Goal: Task Accomplishment & Management: Manage account settings

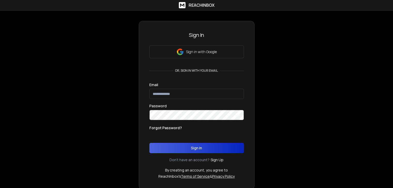
click at [180, 93] on input "email" at bounding box center [196, 94] width 94 height 10
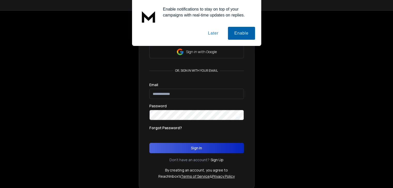
click at [242, 36] on button "Enable" at bounding box center [241, 33] width 27 height 13
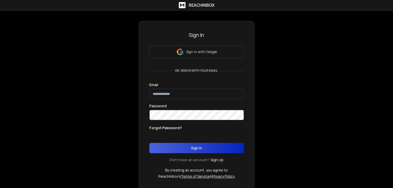
click at [171, 96] on input "email" at bounding box center [196, 94] width 94 height 10
click at [203, 93] on input "email" at bounding box center [196, 94] width 94 height 10
type input "**********"
click at [197, 149] on button "Sign In" at bounding box center [196, 148] width 94 height 10
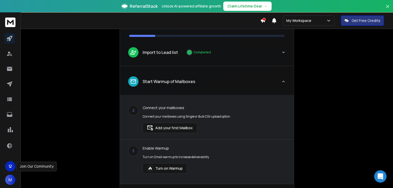
scroll to position [61, 0]
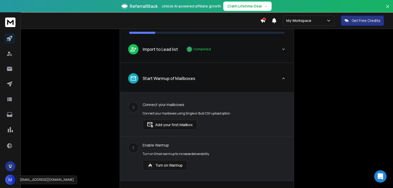
click at [9, 179] on span "M" at bounding box center [10, 180] width 10 height 10
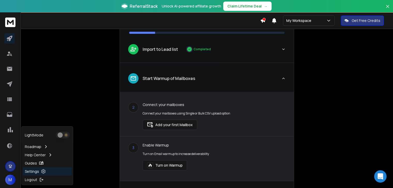
click at [34, 169] on p "Settings" at bounding box center [32, 171] width 14 height 5
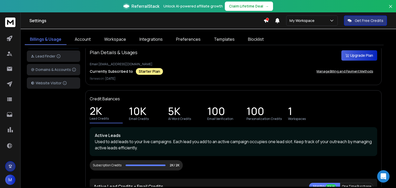
scroll to position [15, 0]
click at [338, 73] on p "Manage Billing and Payment Methods" at bounding box center [345, 72] width 57 height 4
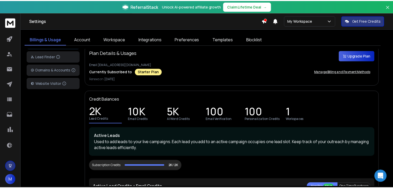
scroll to position [0, 0]
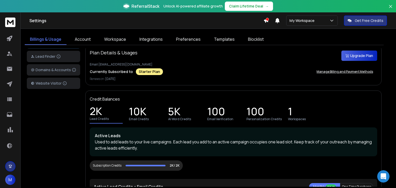
click at [12, 22] on icon at bounding box center [10, 23] width 10 height 10
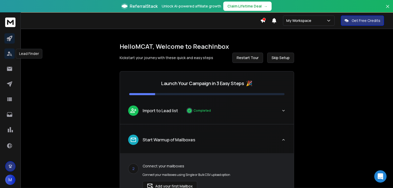
click at [9, 56] on icon at bounding box center [9, 54] width 6 height 6
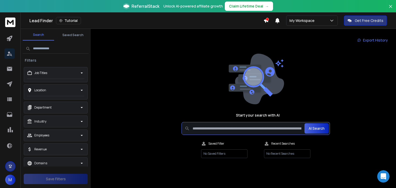
click at [18, 19] on div "M" at bounding box center [10, 101] width 21 height 178
click at [7, 22] on icon at bounding box center [10, 23] width 10 height 10
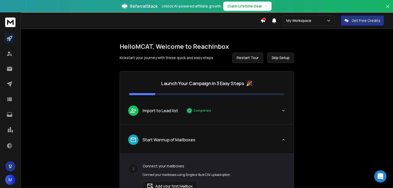
scroll to position [29, 0]
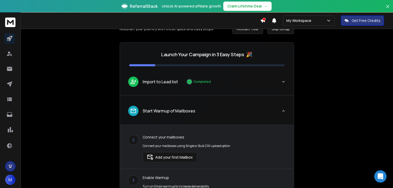
click at [161, 83] on p "Import to Lead list" at bounding box center [159, 82] width 35 height 6
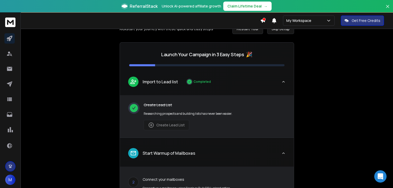
click at [133, 106] on icon at bounding box center [134, 108] width 8 height 8
click at [13, 100] on link at bounding box center [9, 99] width 10 height 10
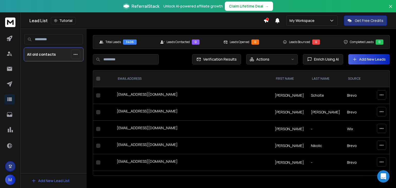
click at [53, 55] on p "All old contacts" at bounding box center [41, 54] width 29 height 5
click at [73, 54] on button "button" at bounding box center [75, 54] width 9 height 9
click at [35, 54] on p "All old contacts" at bounding box center [41, 54] width 29 height 5
click at [264, 60] on p "Actions" at bounding box center [263, 59] width 13 height 5
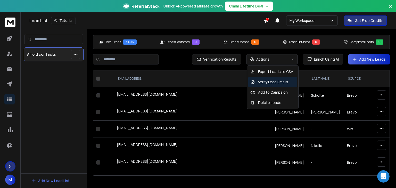
click at [267, 83] on p "Verify Lead Emails" at bounding box center [273, 81] width 32 height 7
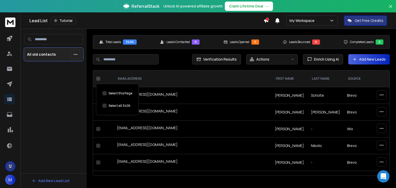
click at [98, 78] on button "Select this Page" at bounding box center [98, 79] width 4 height 4
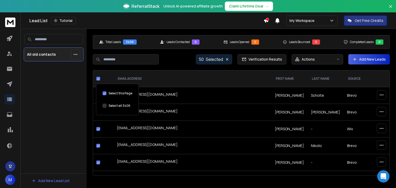
click at [105, 107] on button "Select this Page" at bounding box center [104, 106] width 4 height 4
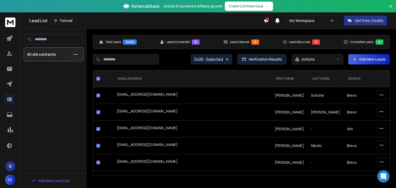
click at [259, 58] on span "Verification Results" at bounding box center [265, 59] width 36 height 5
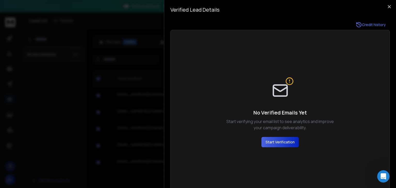
click at [388, 5] on icon "button" at bounding box center [389, 6] width 5 height 5
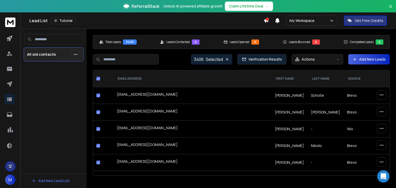
click at [253, 60] on span "Verification Results" at bounding box center [265, 59] width 36 height 5
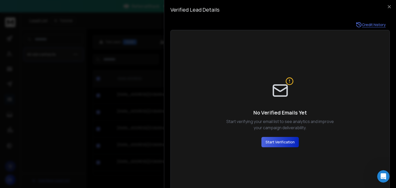
click at [372, 27] on link "Credit history" at bounding box center [371, 25] width 38 height 10
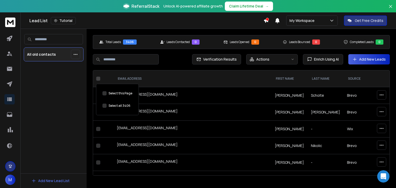
click at [106, 105] on button "Select this Page" at bounding box center [104, 106] width 4 height 4
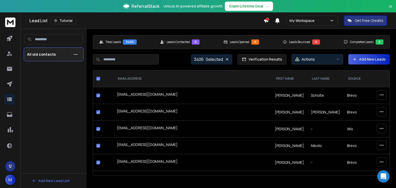
click at [310, 60] on p "Actions" at bounding box center [308, 59] width 13 height 5
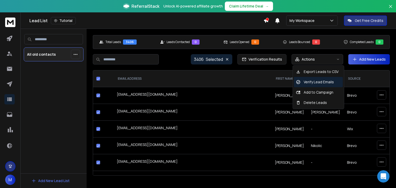
click at [316, 82] on p "Verify Lead Emails" at bounding box center [319, 81] width 32 height 7
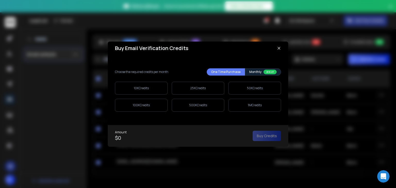
click at [259, 74] on button "Monthly 20% off" at bounding box center [263, 71] width 36 height 7
click at [216, 77] on div "Choose the required credits per month One Time Purchase Monthly 20% off" at bounding box center [198, 71] width 181 height 13
click at [216, 73] on button "One Time Purchase" at bounding box center [226, 71] width 38 height 7
click at [275, 136] on div "Amount $ 0 Buy Credits" at bounding box center [198, 136] width 181 height 22
click at [138, 89] on p "10K Credits" at bounding box center [142, 88] width 36 height 4
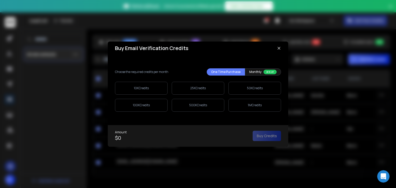
click at [141, 89] on button "10K Credits" at bounding box center [143, 88] width 4 height 4
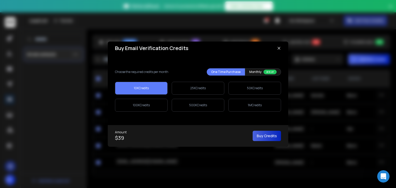
click at [189, 88] on p "25K Credits" at bounding box center [198, 88] width 36 height 4
click at [198, 88] on button "25K Credits" at bounding box center [200, 88] width 4 height 4
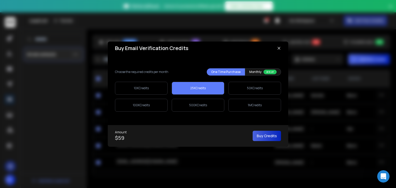
click at [156, 88] on p "10K Credits" at bounding box center [142, 88] width 36 height 4
click at [145, 88] on button "10K Credits" at bounding box center [143, 88] width 4 height 4
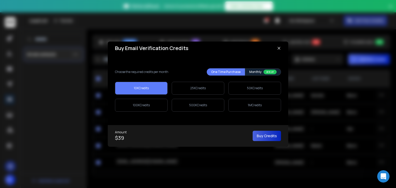
click at [254, 71] on button "Monthly 20% off" at bounding box center [263, 71] width 36 height 7
click at [237, 72] on button "One Time Purchase" at bounding box center [226, 71] width 38 height 7
click at [279, 48] on icon at bounding box center [279, 48] width 3 height 3
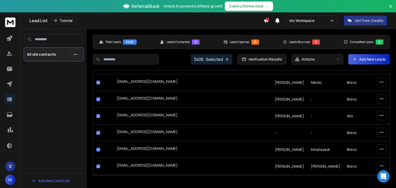
scroll to position [63, 0]
click at [331, 61] on div "Actions" at bounding box center [314, 59] width 39 height 5
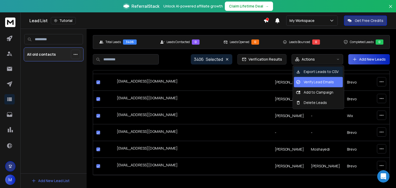
click at [313, 73] on p "Export Leads to CSV" at bounding box center [321, 71] width 37 height 7
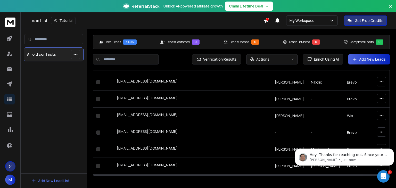
scroll to position [0, 0]
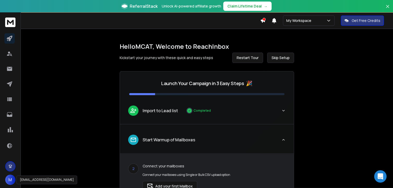
click at [9, 182] on span "M" at bounding box center [10, 180] width 10 height 10
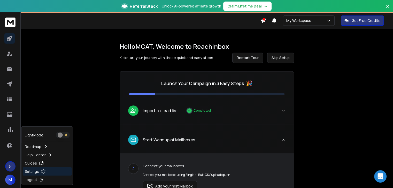
click at [33, 172] on p "Settings" at bounding box center [32, 171] width 14 height 5
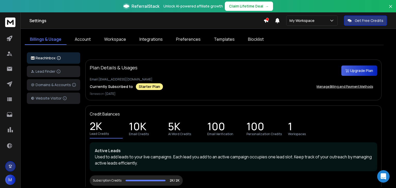
click at [41, 85] on button "Domains & Accounts" at bounding box center [53, 84] width 53 height 11
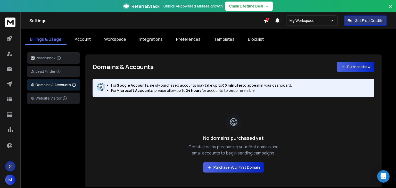
click at [39, 100] on button "Website Visitor" at bounding box center [53, 98] width 53 height 11
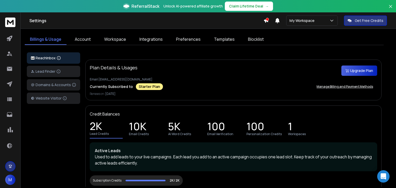
click at [45, 59] on button "ReachInbox" at bounding box center [53, 57] width 53 height 11
click at [337, 87] on p "Manage Billing and Payment Methods" at bounding box center [345, 87] width 57 height 4
click at [383, 176] on icon "Open Intercom Messenger" at bounding box center [384, 176] width 6 height 7
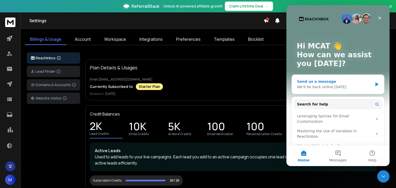
click at [329, 85] on div "We'll be back online tomorrow" at bounding box center [335, 86] width 76 height 5
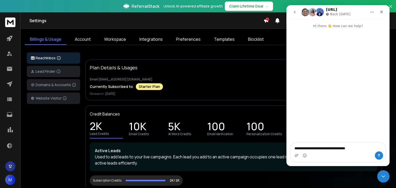
type textarea "**********"
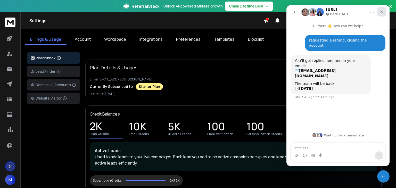
click at [385, 13] on div "Close" at bounding box center [381, 11] width 9 height 9
